Goal: Check status: Check status

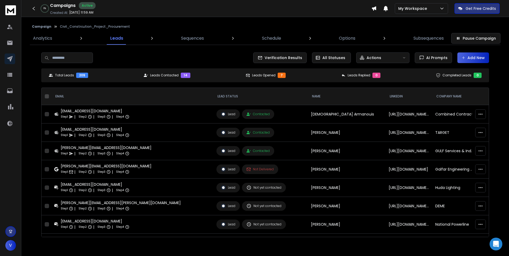
click at [260, 73] on p "Leads Opened" at bounding box center [263, 75] width 23 height 4
click at [43, 40] on p "Analytics" at bounding box center [42, 38] width 19 height 6
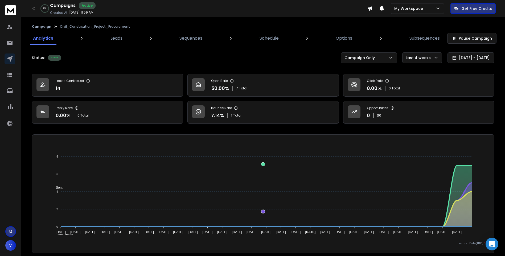
click at [252, 89] on link "Open Rate 50.00 % 7 Total" at bounding box center [262, 85] width 151 height 23
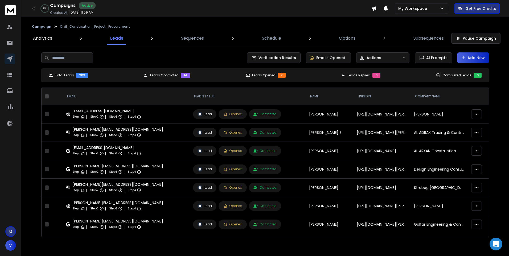
click at [47, 39] on p "Analytics" at bounding box center [42, 38] width 19 height 6
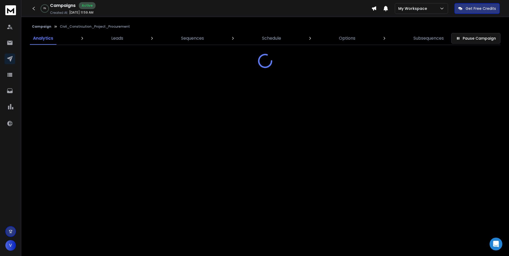
click at [251, 75] on div "Campaign Civil_Constrcution_Project_Procurement Analytics Leads Sequences Sched…" at bounding box center [265, 47] width 488 height 60
